Goal: Task Accomplishment & Management: Manage account settings

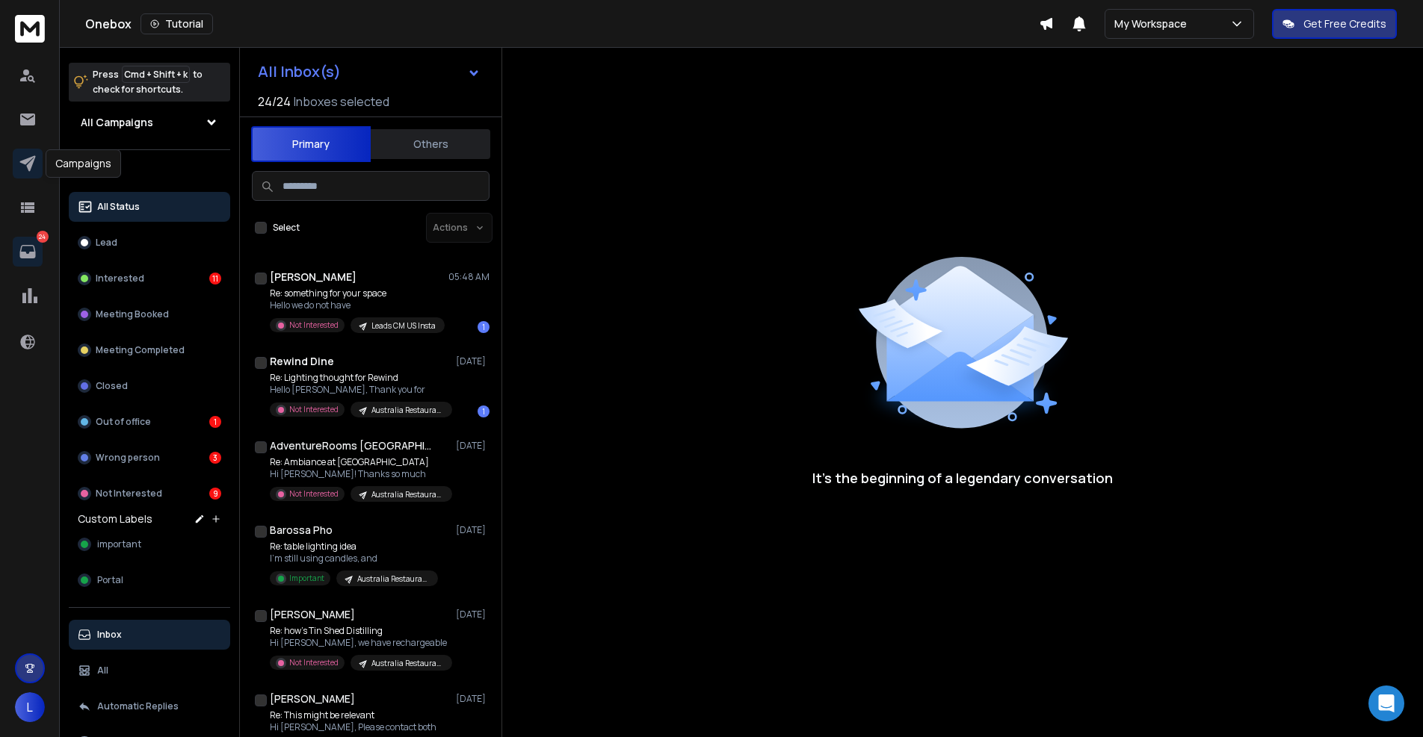
click at [27, 152] on link at bounding box center [28, 164] width 30 height 30
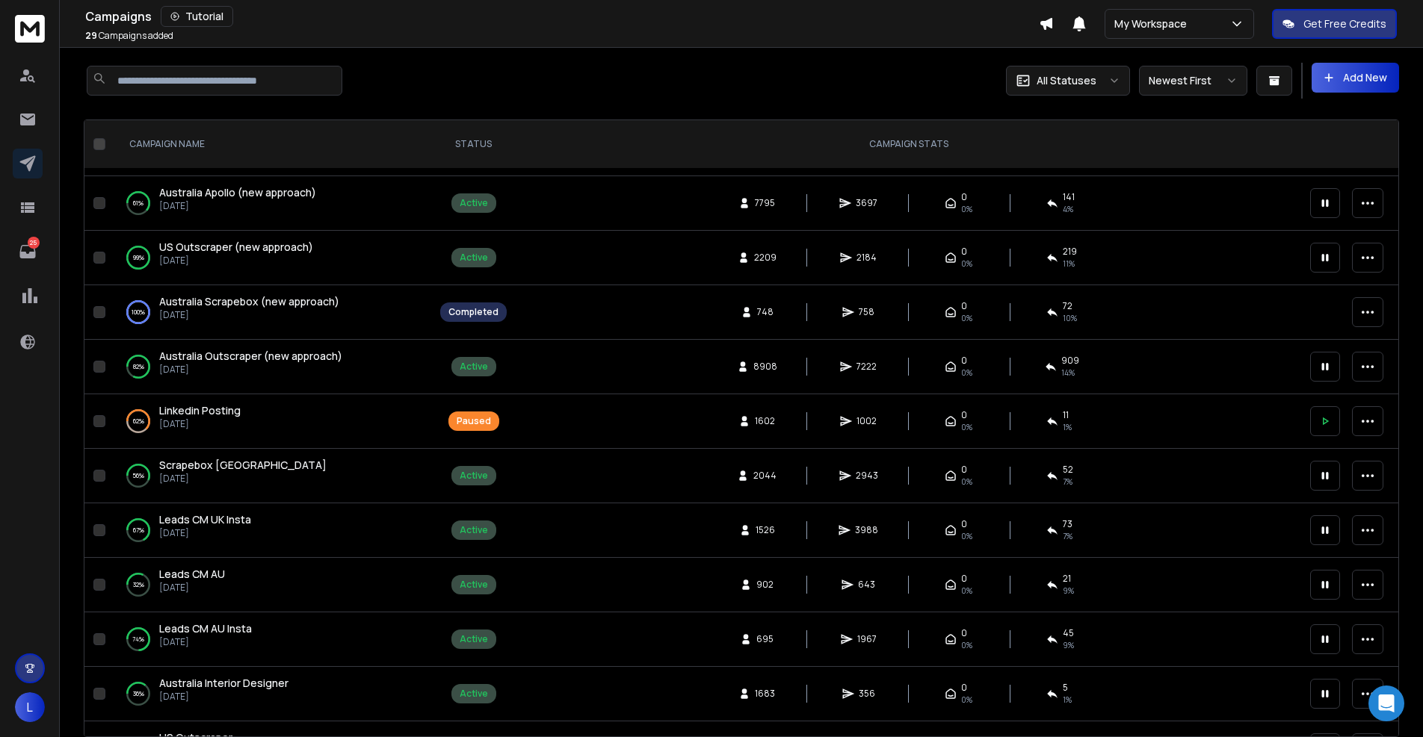
scroll to position [342, 0]
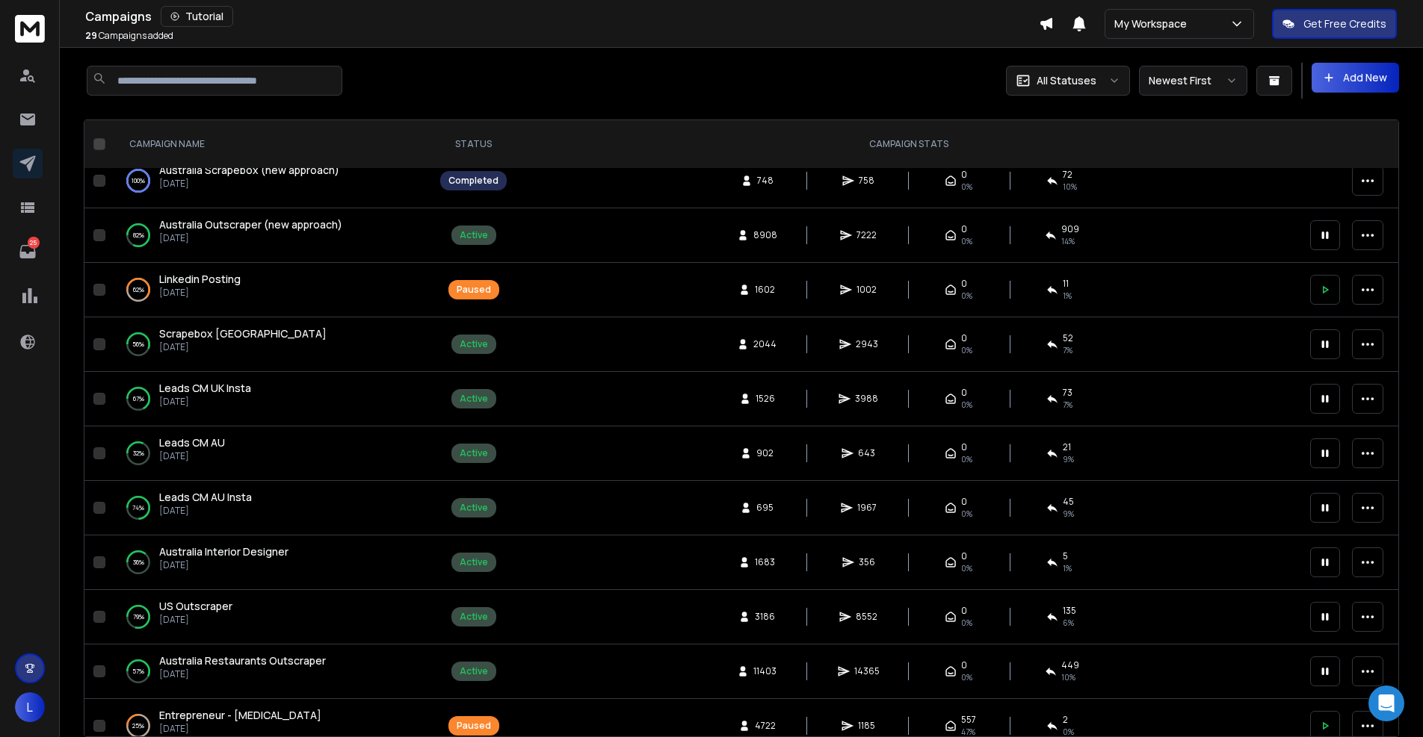
click at [237, 666] on span "Australia Restaurants Outscraper" at bounding box center [242, 661] width 167 height 14
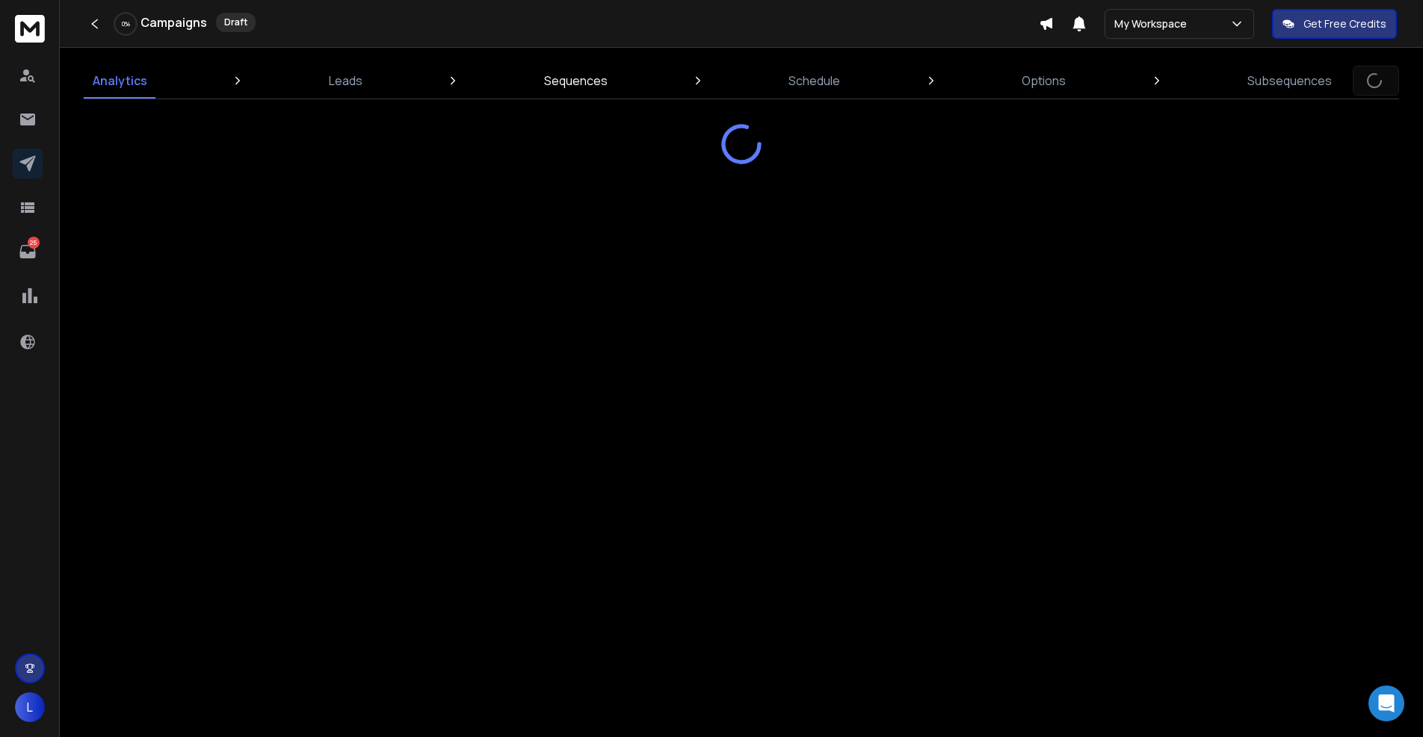
click at [560, 80] on p "Sequences" at bounding box center [576, 81] width 64 height 18
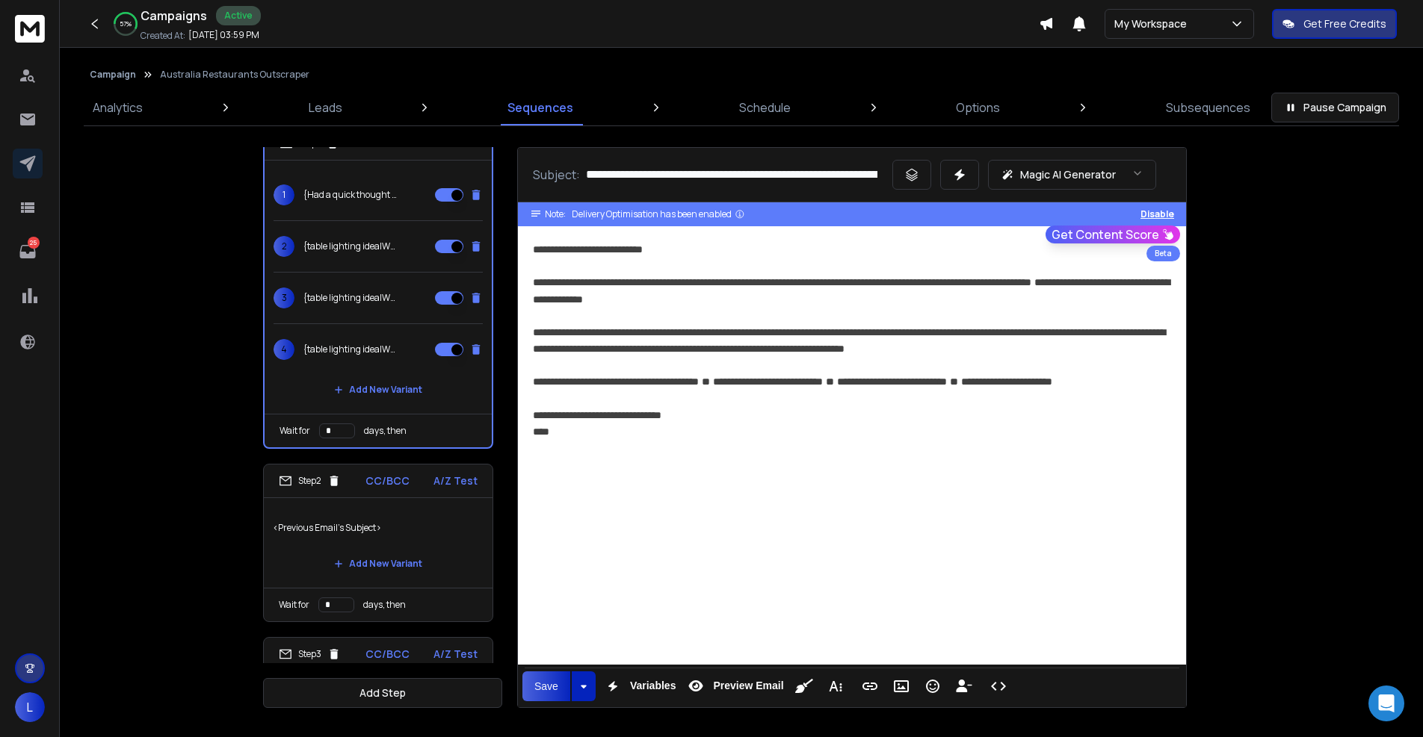
scroll to position [46, 0]
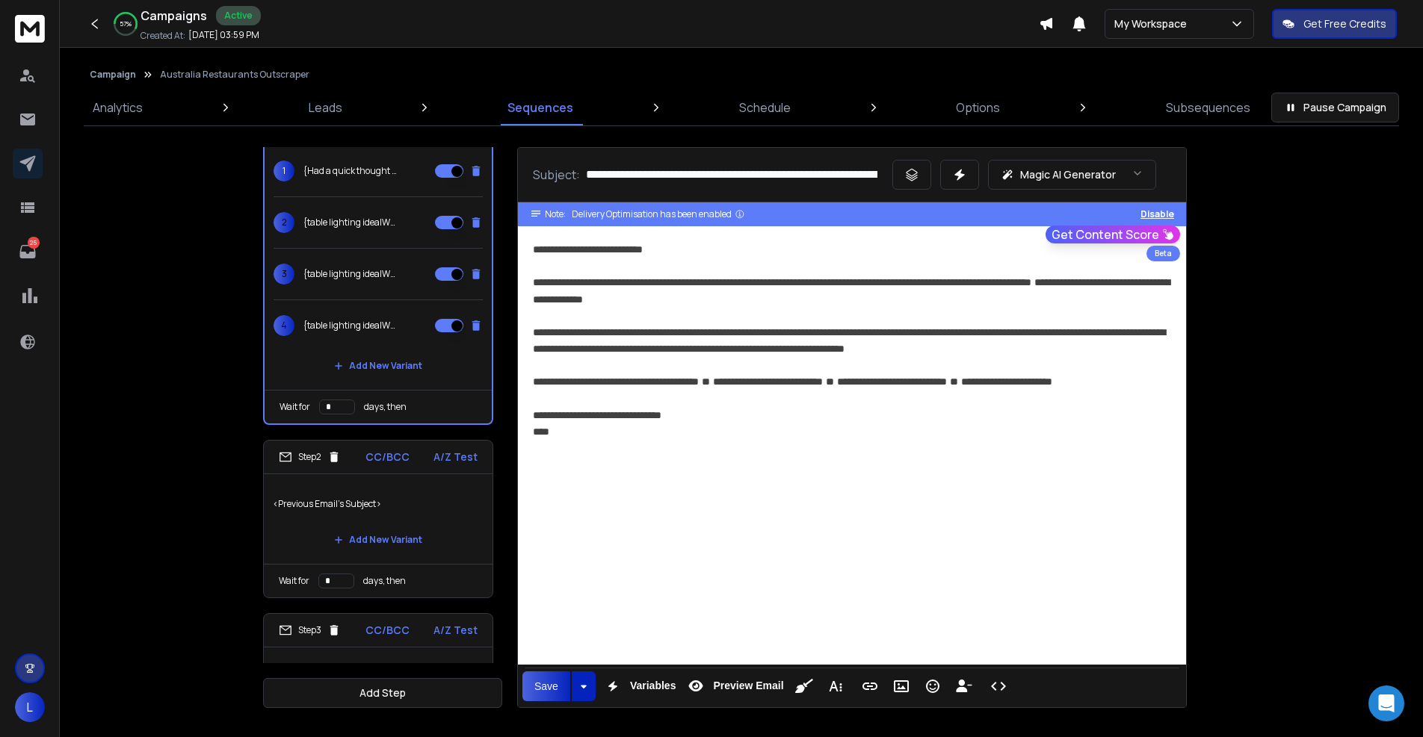
click at [403, 495] on p "<Previous Email's Subject>" at bounding box center [378, 504] width 211 height 42
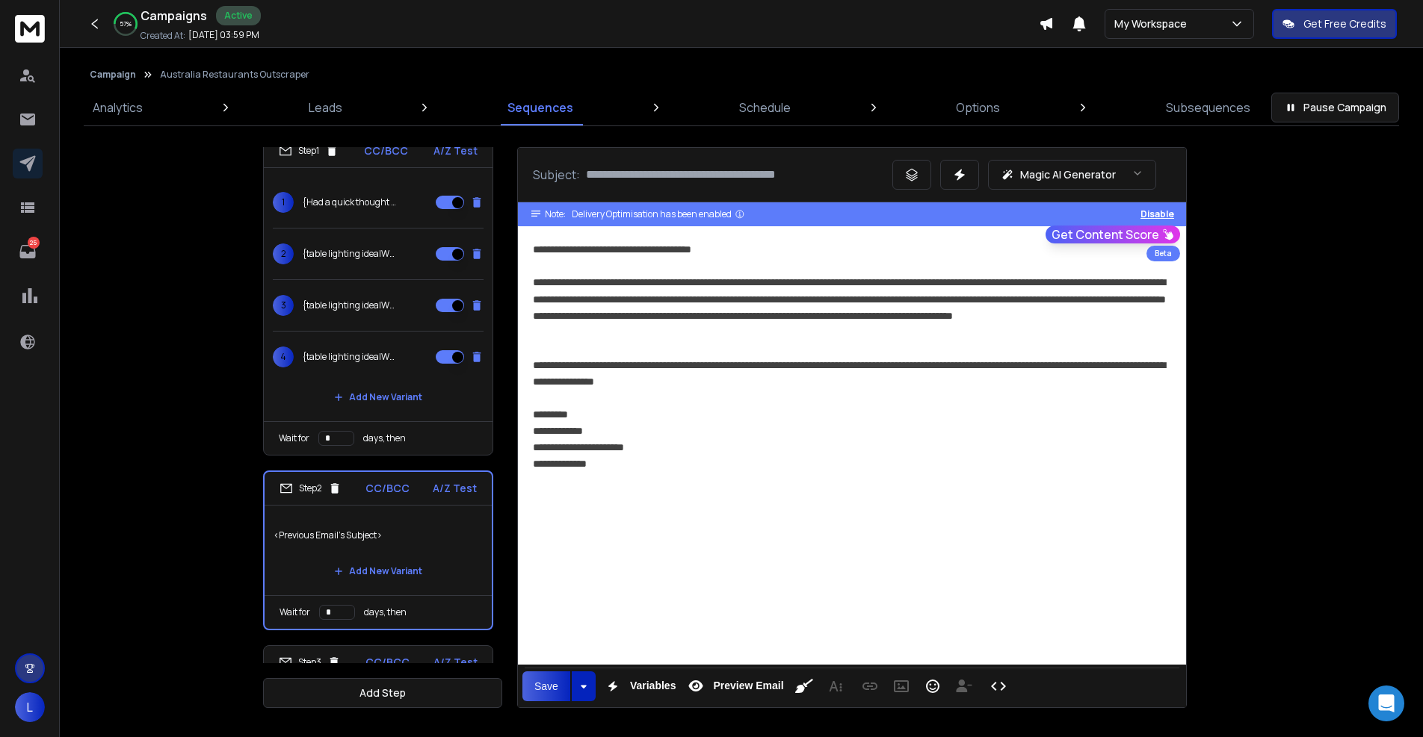
scroll to position [0, 0]
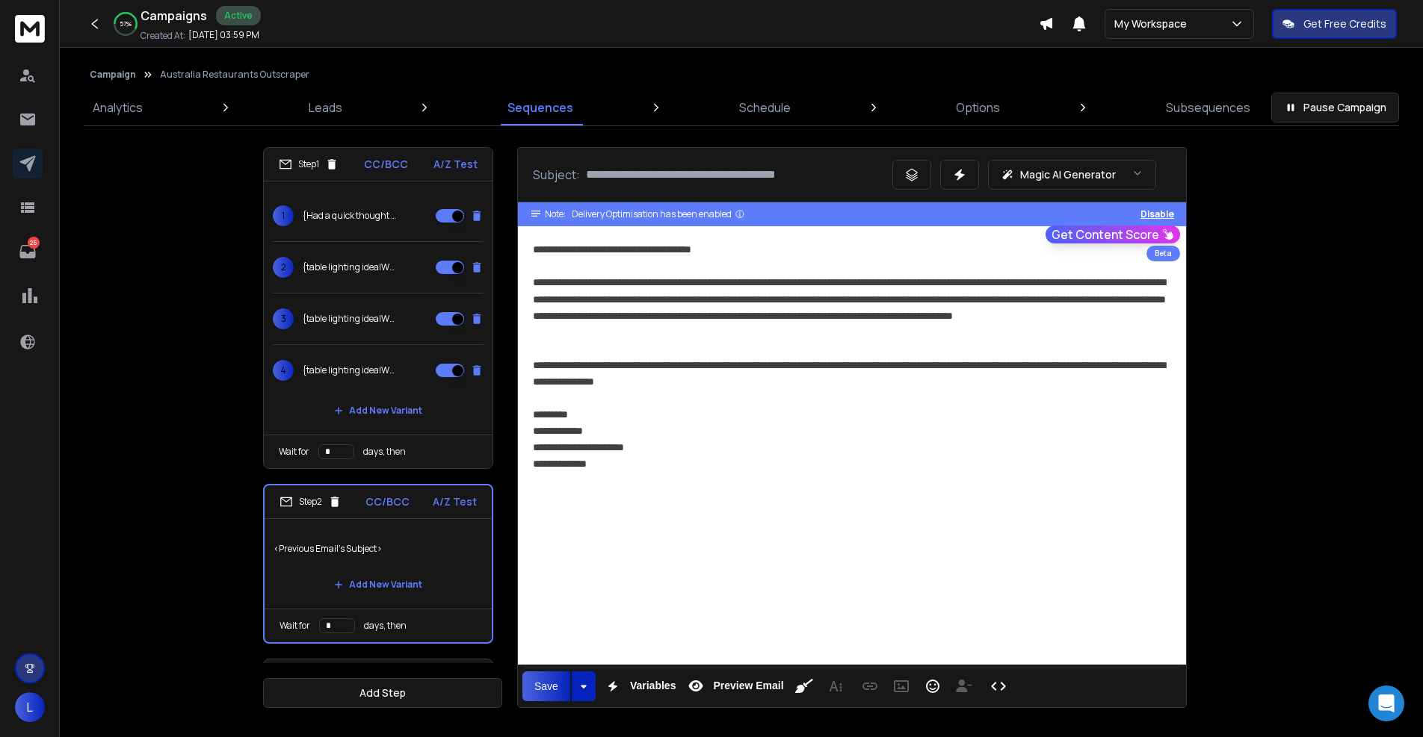
click at [339, 456] on input "*" at bounding box center [336, 452] width 36 height 15
type input "*"
type input "**********"
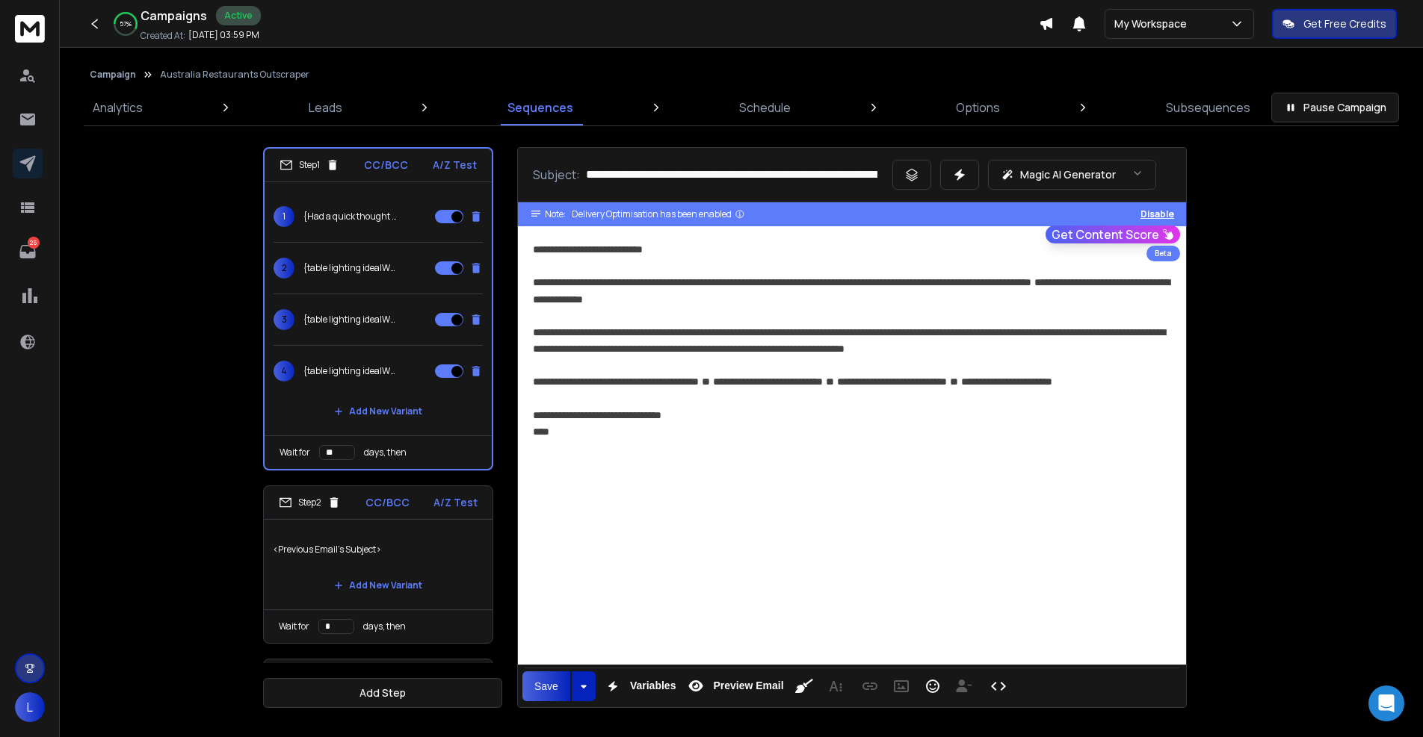
type input "**"
click at [189, 500] on div "Step 1 CC/BCC A/Z Test 1 {Had a quick thought for you|Can I ask you something?|…" at bounding box center [741, 427] width 1315 height 573
click at [439, 560] on p "<Previous Email's Subject>" at bounding box center [378, 550] width 211 height 42
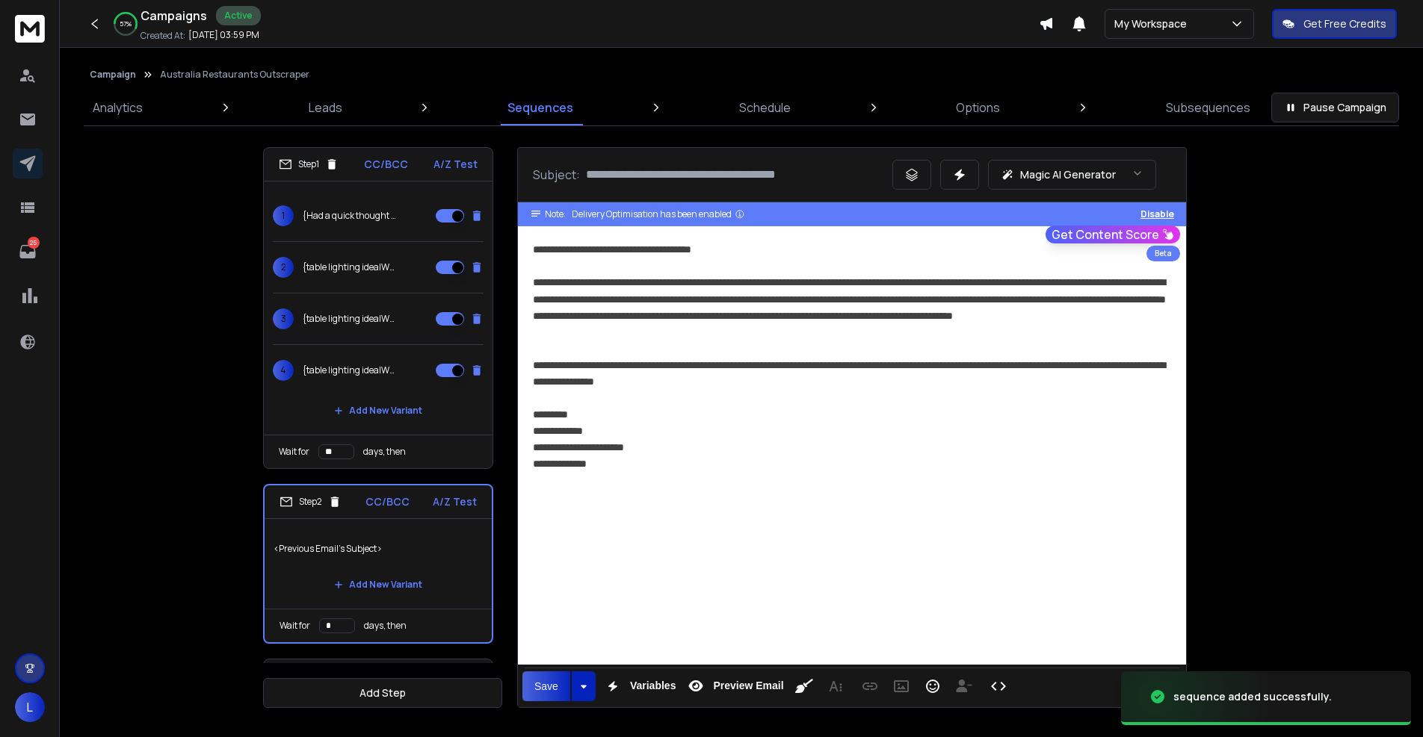
scroll to position [3, 0]
click at [1244, 177] on div "Step 1 CC/BCC A/Z Test 1 {Had a quick thought for you|Can I ask you something?|…" at bounding box center [741, 427] width 1315 height 573
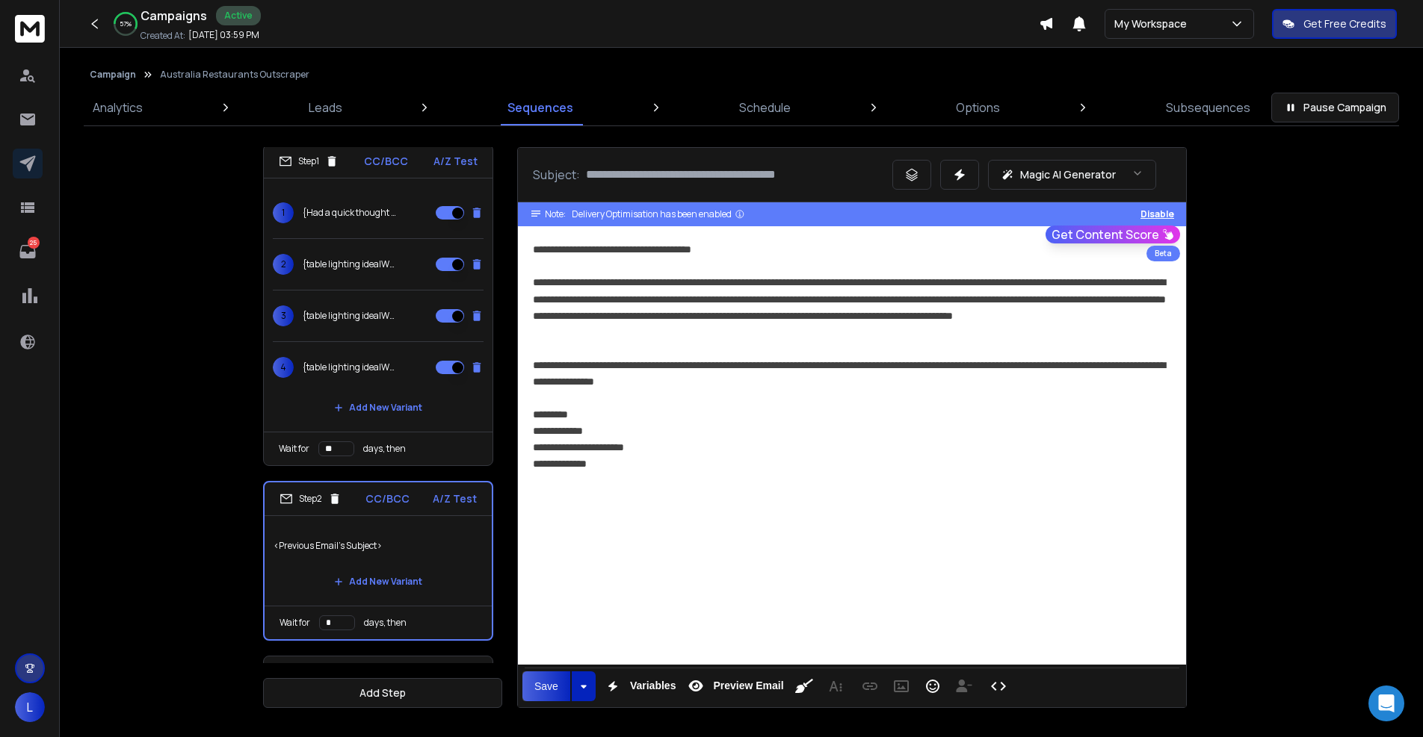
scroll to position [265, 0]
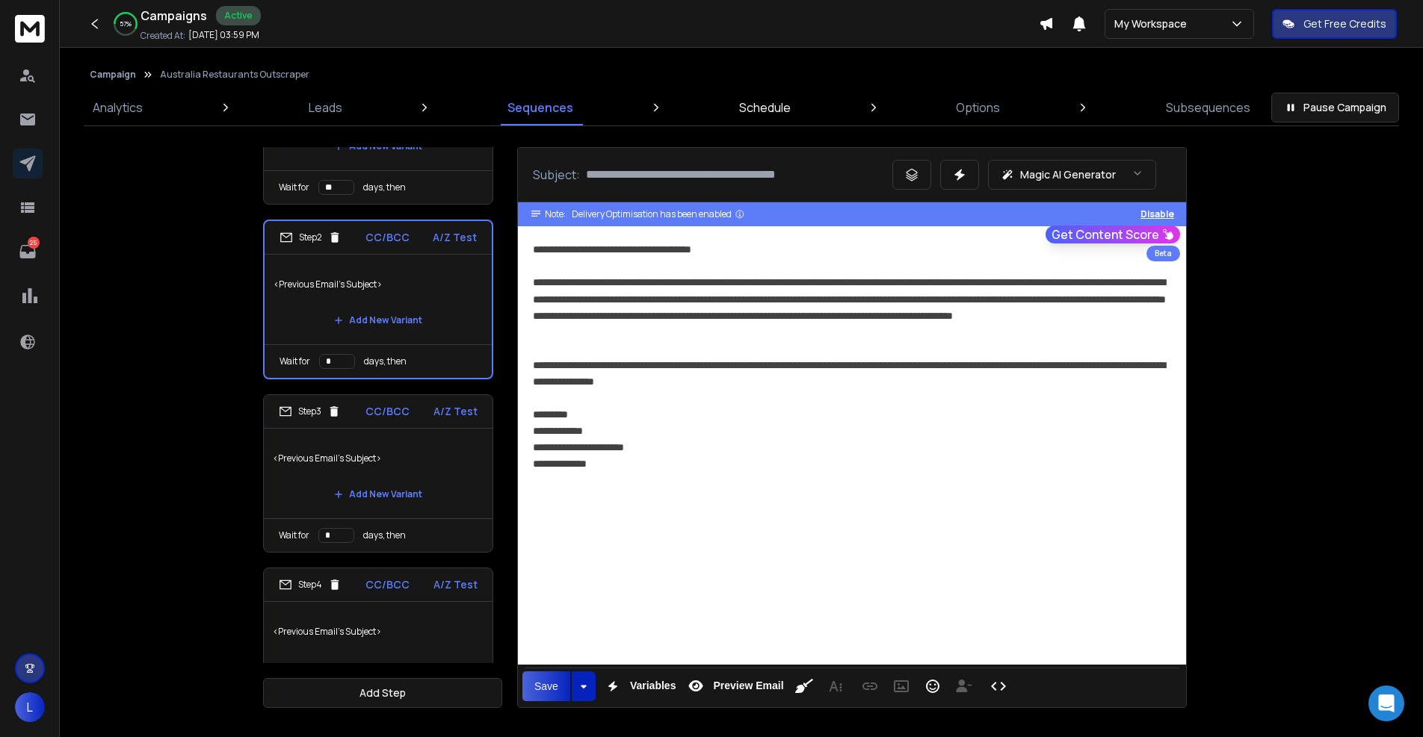
click at [791, 113] on p "Schedule" at bounding box center [765, 108] width 52 height 18
click at [782, 105] on p "Schedule" at bounding box center [765, 108] width 52 height 18
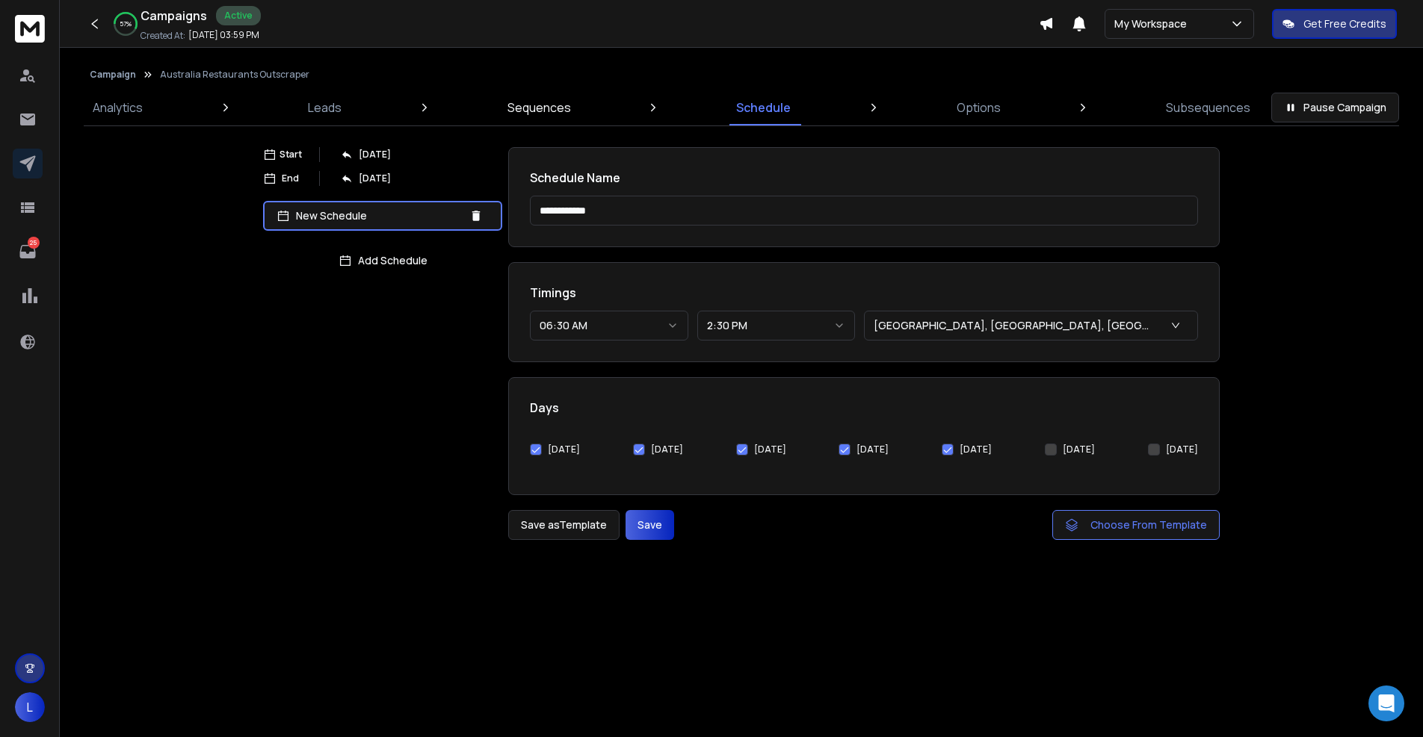
click at [545, 112] on p "Sequences" at bounding box center [539, 108] width 64 height 18
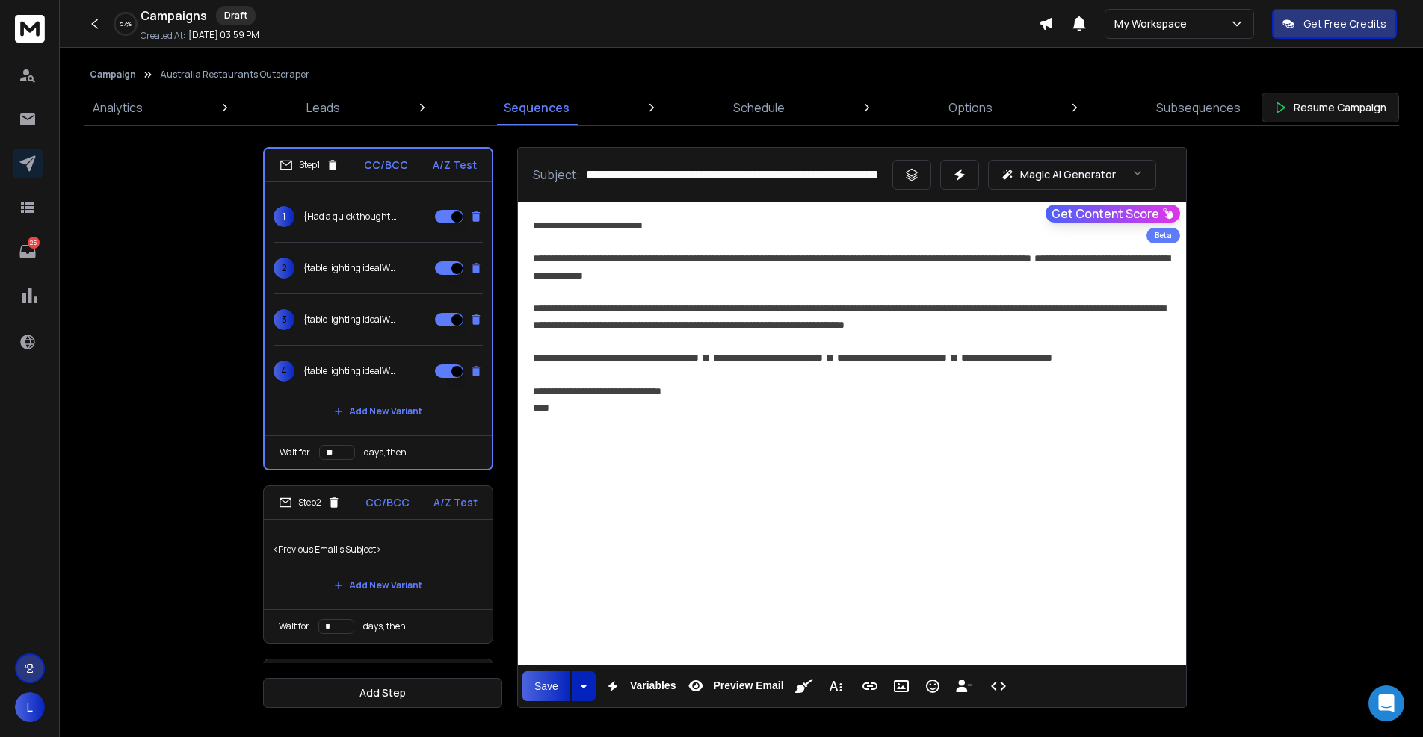
click at [185, 432] on div "Step 1 CC/BCC A/Z Test 1 {Had a quick thought for you|Can I ask you something?|…" at bounding box center [741, 427] width 1315 height 573
